Goal: Navigation & Orientation: Find specific page/section

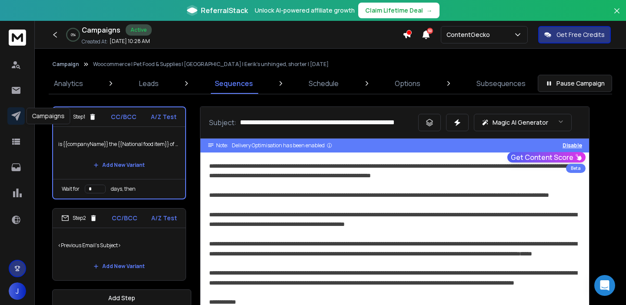
click at [13, 110] on link at bounding box center [15, 115] width 17 height 17
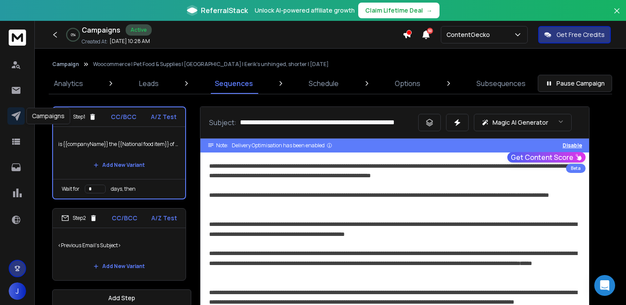
scroll to position [68, 0]
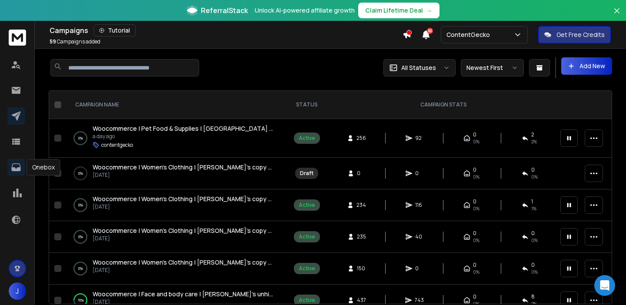
click at [17, 167] on icon at bounding box center [16, 167] width 10 height 10
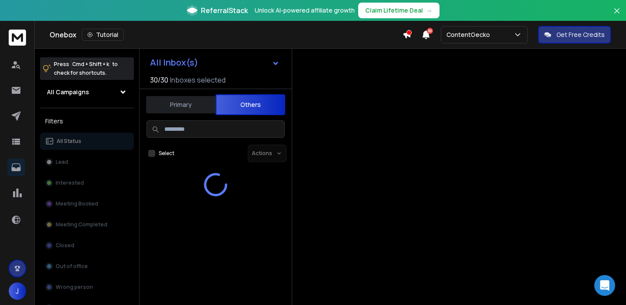
click at [246, 99] on button "Others" at bounding box center [250, 104] width 70 height 21
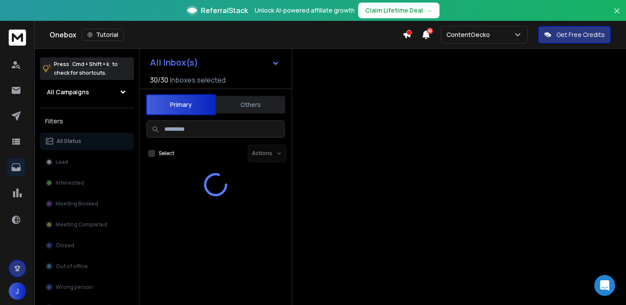
click at [193, 105] on button "Primary" at bounding box center [181, 104] width 70 height 21
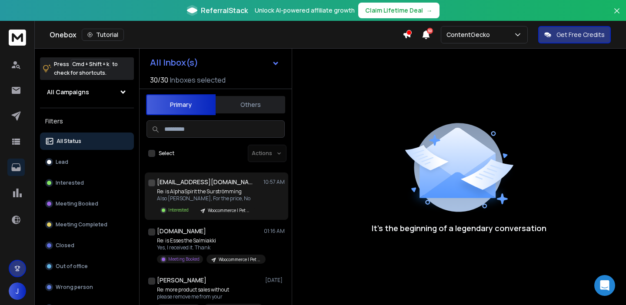
click at [212, 191] on p "Re: is AlphaSpirit the Surströmming" at bounding box center [206, 191] width 98 height 7
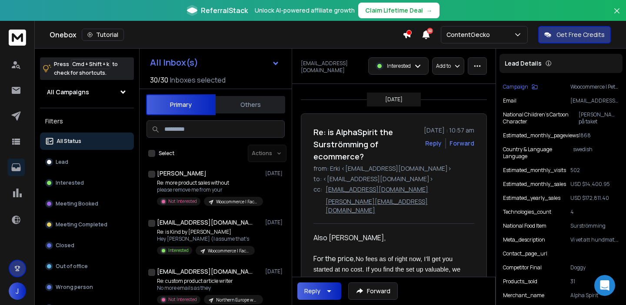
scroll to position [110, 0]
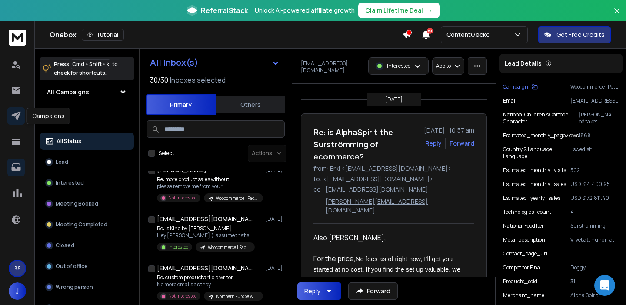
click at [17, 116] on icon at bounding box center [15, 116] width 9 height 9
